Goal: Task Accomplishment & Management: Manage account settings

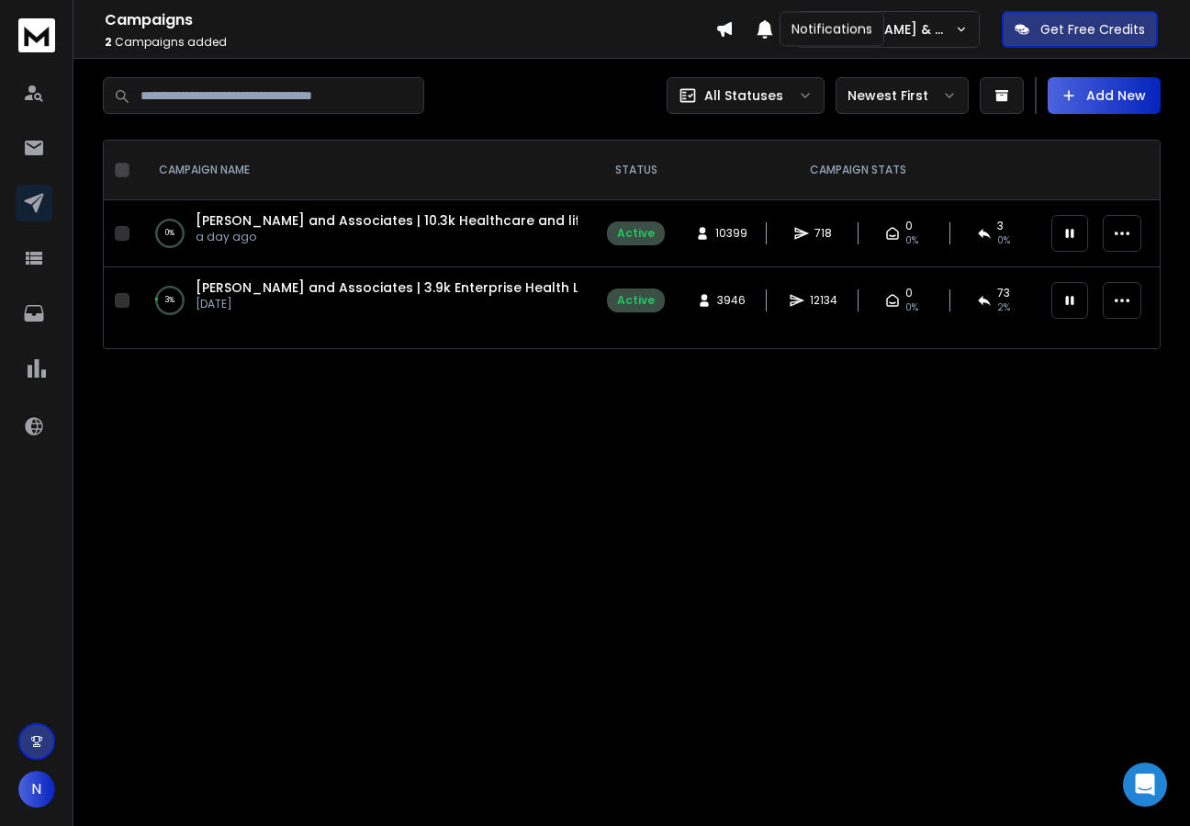
click at [858, 41] on div "Notifications" at bounding box center [832, 29] width 105 height 35
click at [894, 28] on p "[PERSON_NAME] & Associates" at bounding box center [881, 29] width 147 height 18
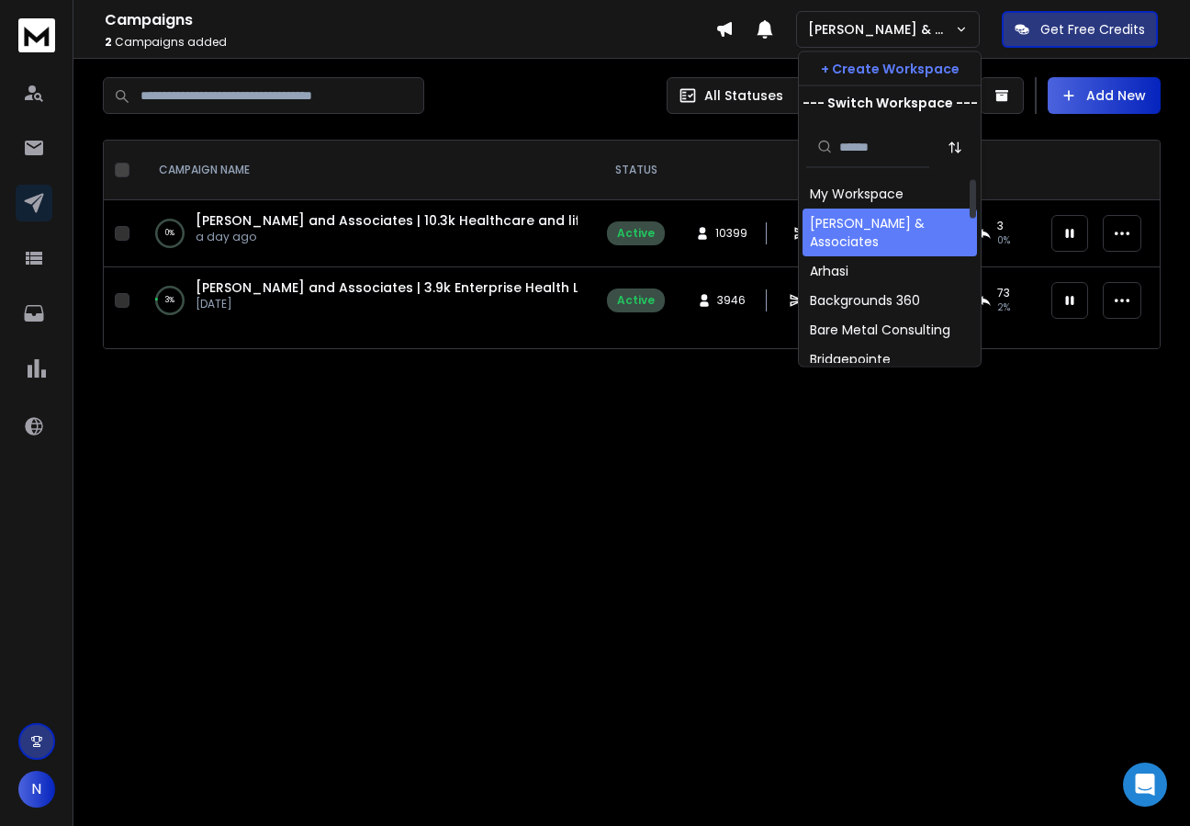
click at [858, 216] on div "[PERSON_NAME] & Associates" at bounding box center [890, 232] width 160 height 37
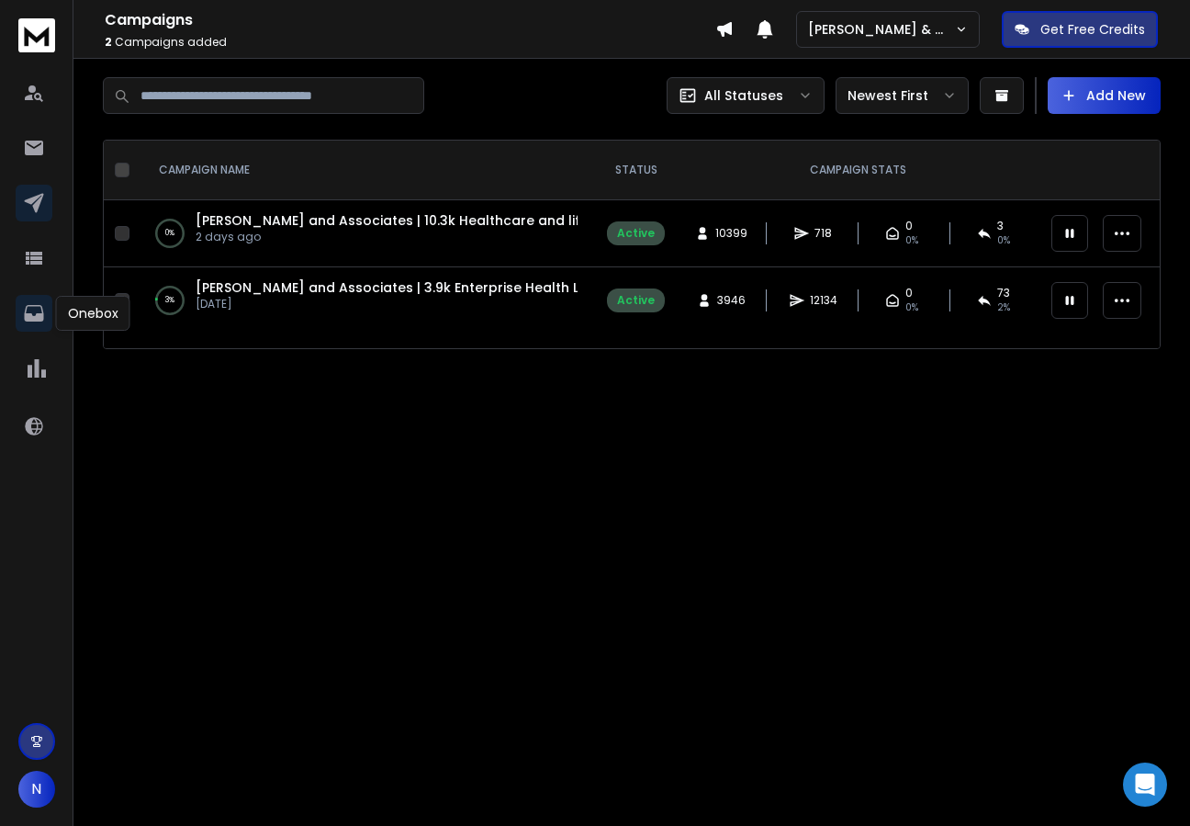
click at [37, 317] on icon at bounding box center [33, 313] width 19 height 17
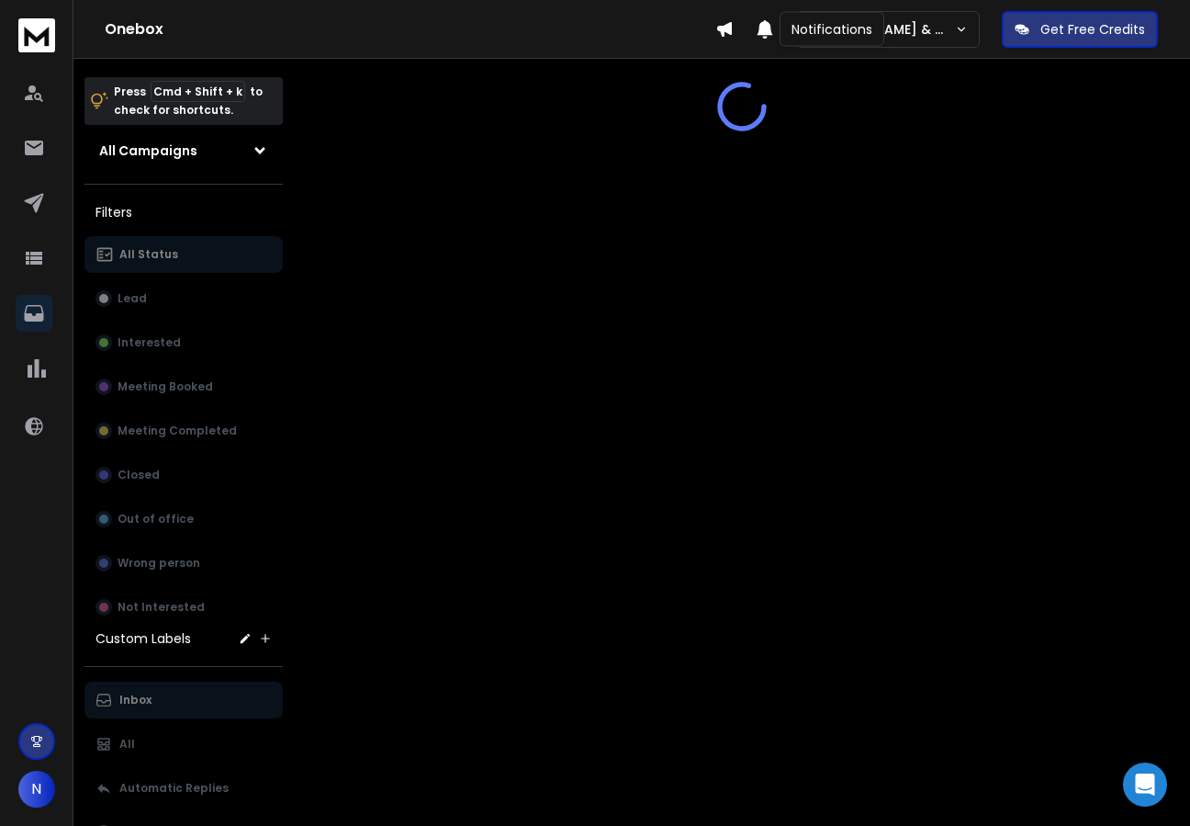
click at [871, 35] on div "Notifications" at bounding box center [832, 29] width 105 height 35
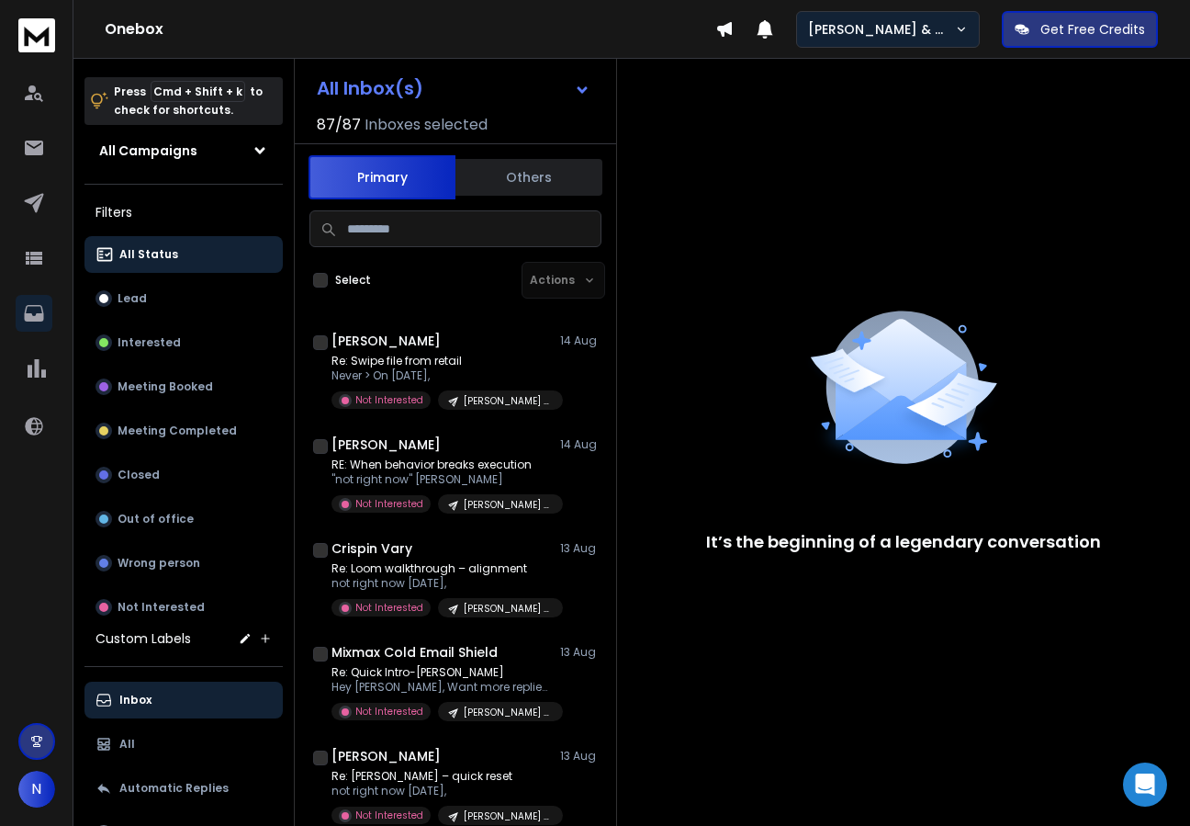
click at [904, 37] on p "[PERSON_NAME] & Associates" at bounding box center [881, 29] width 147 height 18
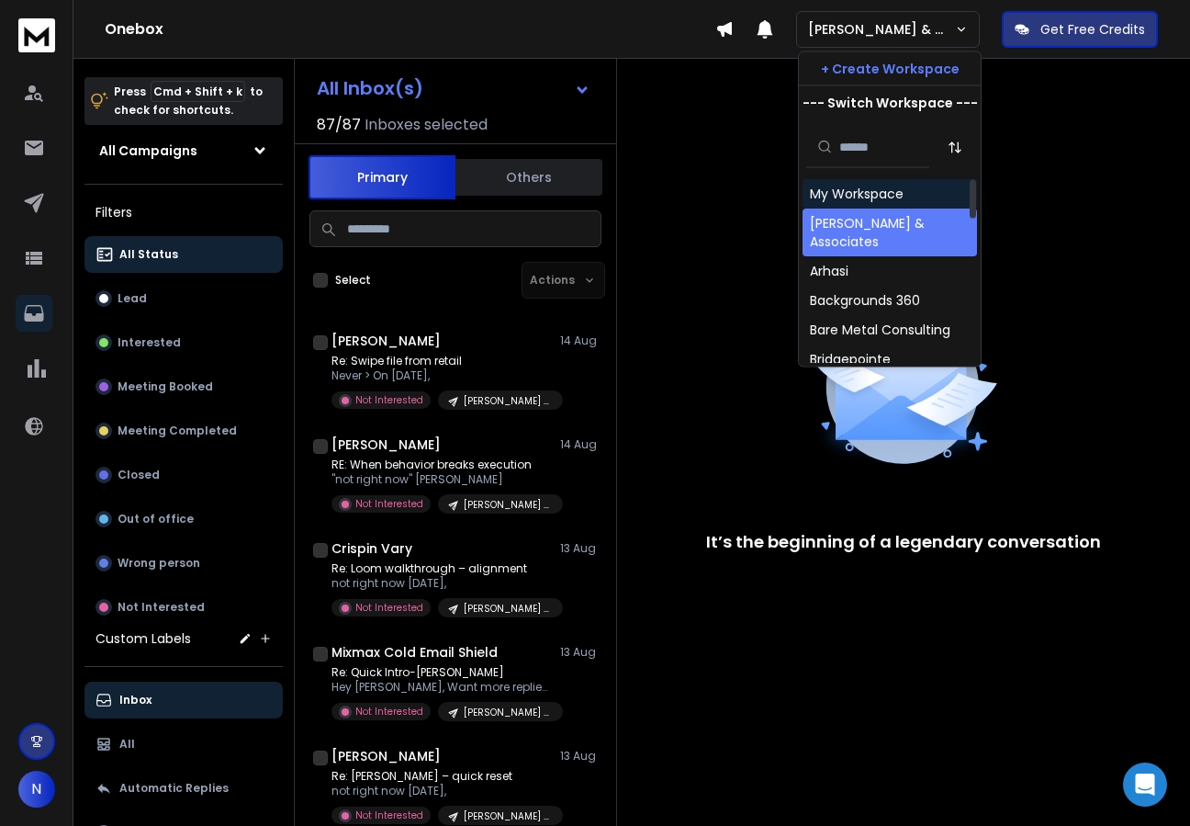
click at [839, 183] on div "My Workspace" at bounding box center [890, 193] width 174 height 29
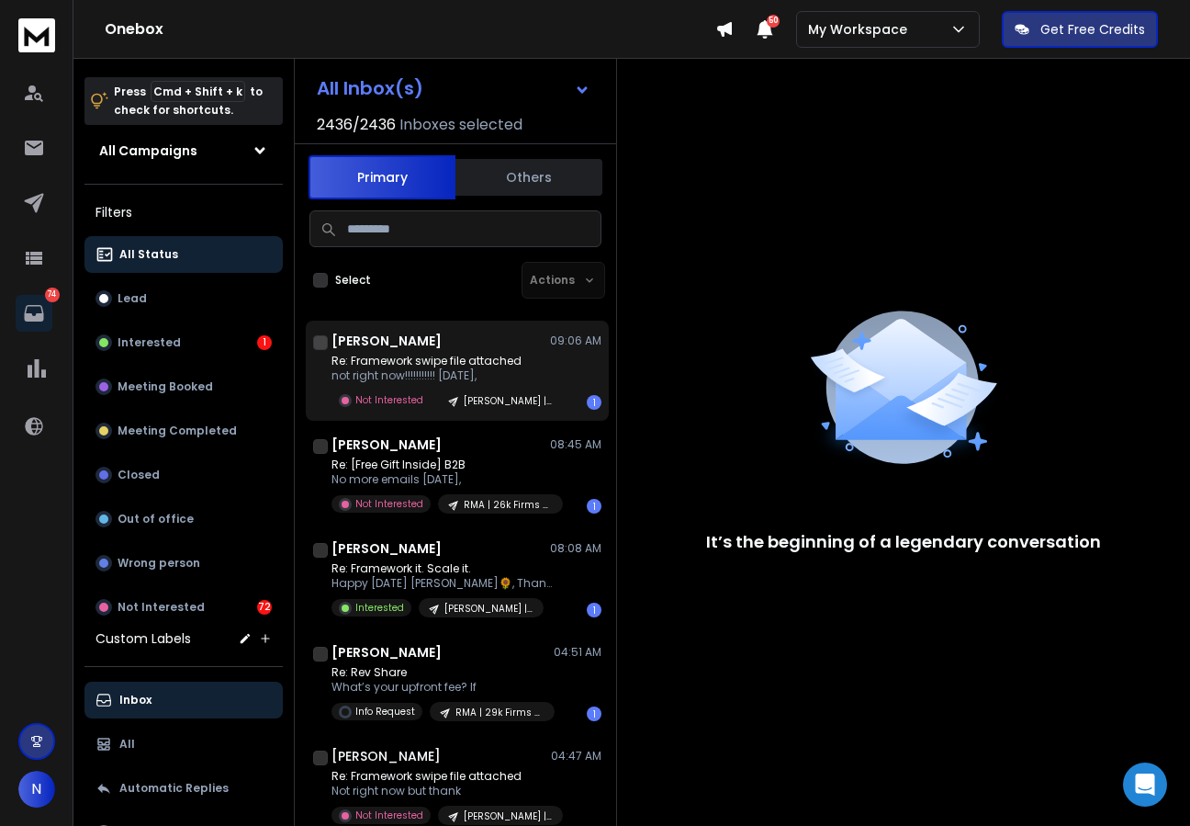
click at [525, 362] on p "Re: Framework swipe file attached" at bounding box center [441, 361] width 220 height 15
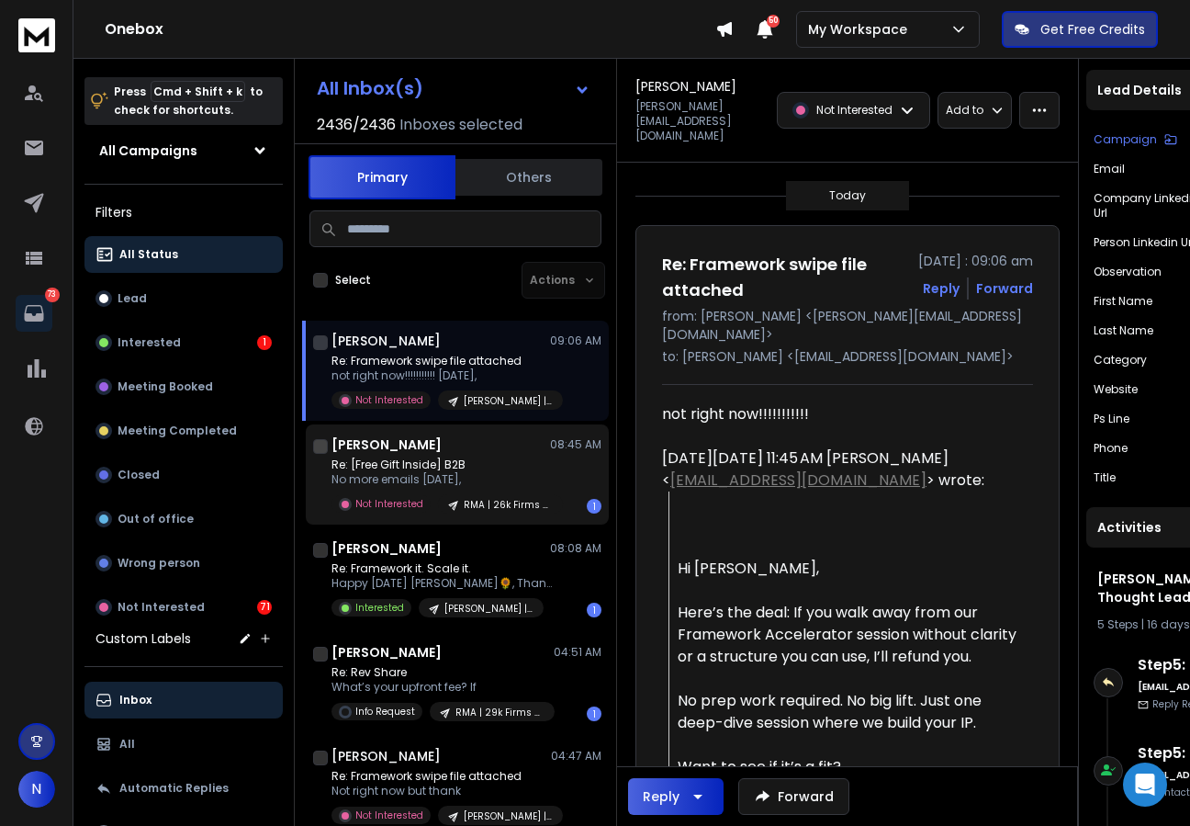
click at [496, 444] on div "Esther Champion 08:45 AM" at bounding box center [466, 444] width 270 height 18
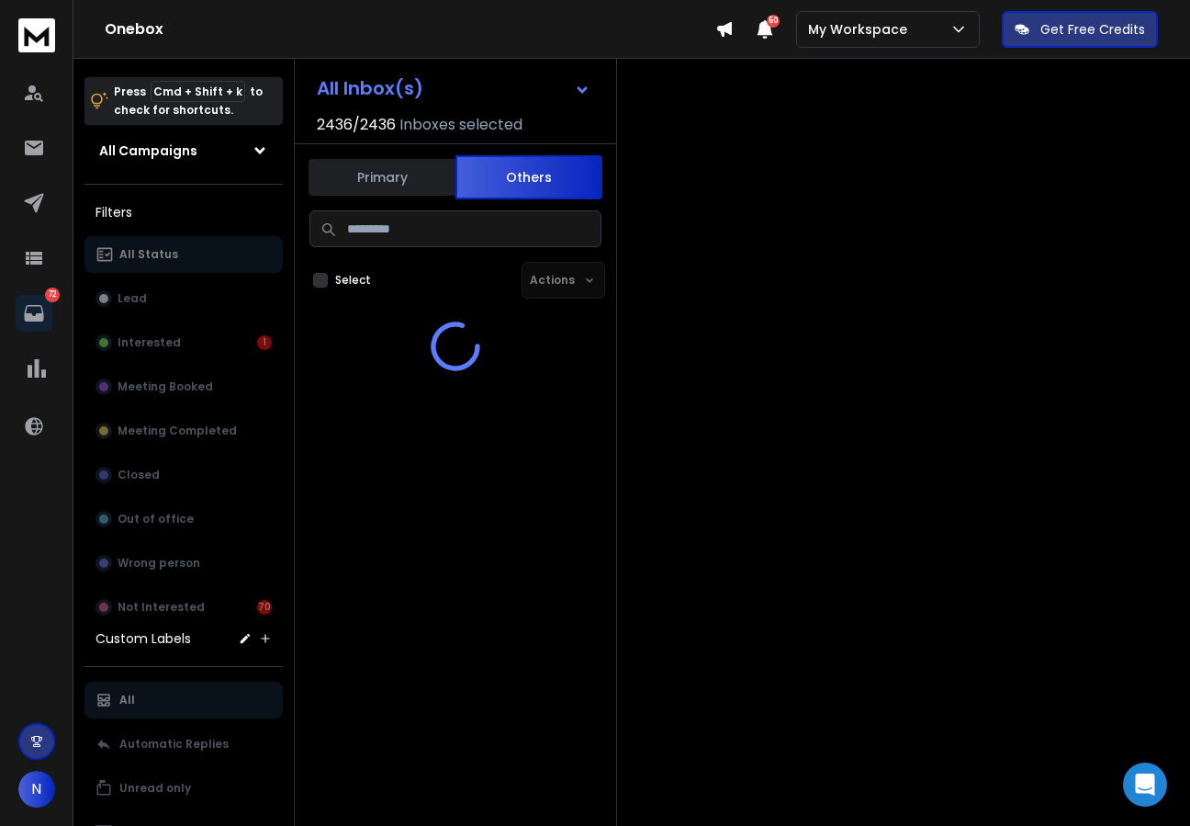
click at [531, 162] on button "Others" at bounding box center [528, 177] width 147 height 44
